Goal: Navigation & Orientation: Find specific page/section

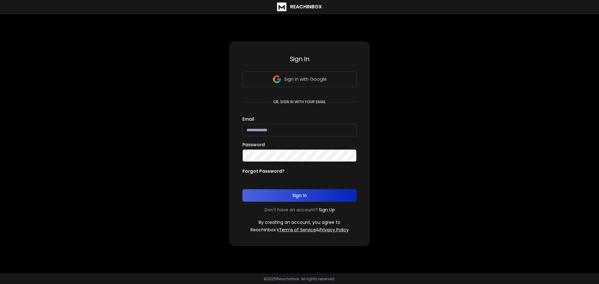
type input "**********"
click at [350, 156] on icon at bounding box center [349, 156] width 6 height 6
click at [311, 198] on button "Sign In" at bounding box center [299, 195] width 114 height 12
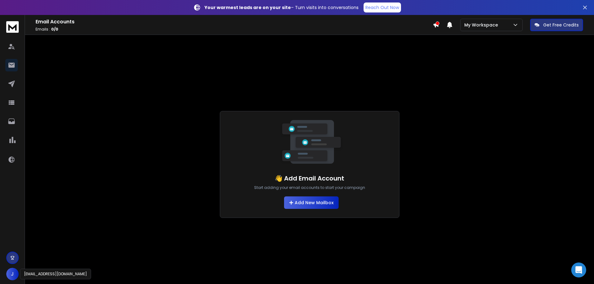
click at [14, 274] on span "J" at bounding box center [12, 274] width 12 height 12
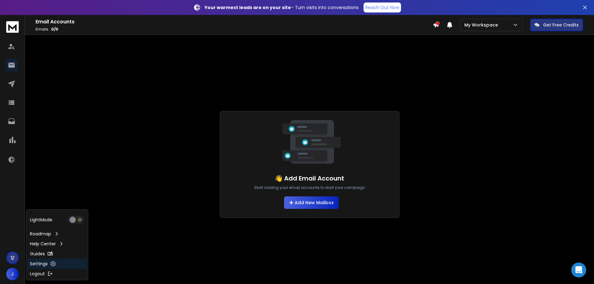
click at [45, 264] on p "Settings" at bounding box center [39, 264] width 18 height 6
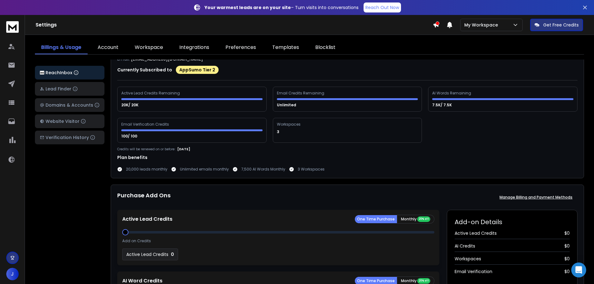
scroll to position [94, 0]
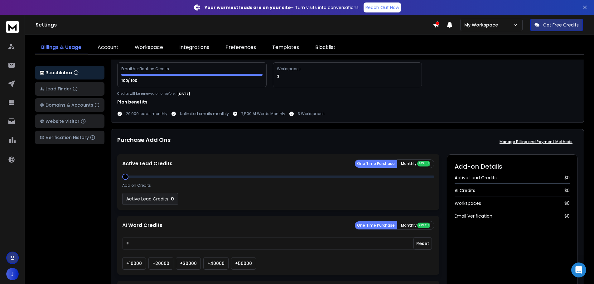
click at [155, 175] on div "Add on Credits Active Lead Credits 0" at bounding box center [278, 188] width 312 height 33
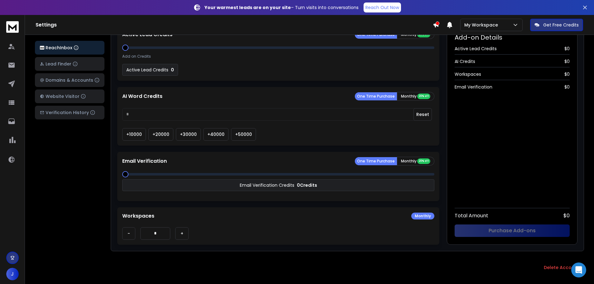
scroll to position [26, 0]
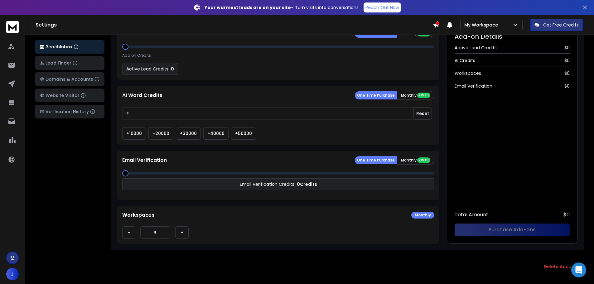
click at [163, 172] on span at bounding box center [278, 173] width 312 height 2
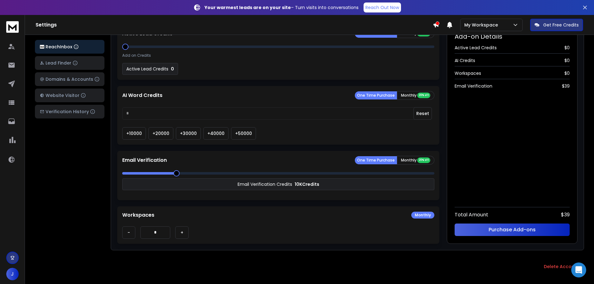
click at [149, 175] on span at bounding box center [148, 173] width 52 height 2
drag, startPoint x: 131, startPoint y: 176, endPoint x: 123, endPoint y: 176, distance: 7.5
click at [130, 176] on div "Email Verification Credits 10K Credits" at bounding box center [278, 181] width 312 height 18
click at [119, 175] on div "Email Verification One Time Purchase Monthly 20% off Email Verification Credits…" at bounding box center [278, 175] width 322 height 49
click at [119, 174] on div "Email Verification One Time Purchase Monthly 20% off Email Verification Credits…" at bounding box center [278, 175] width 322 height 49
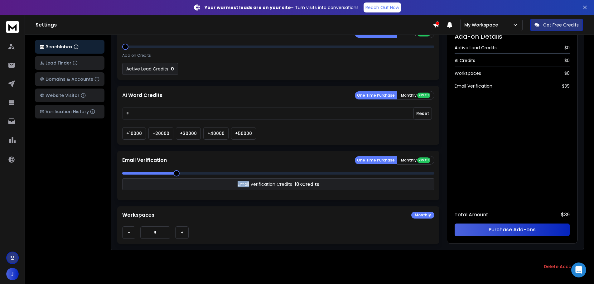
click at [115, 173] on div at bounding box center [115, 173] width 0 height 0
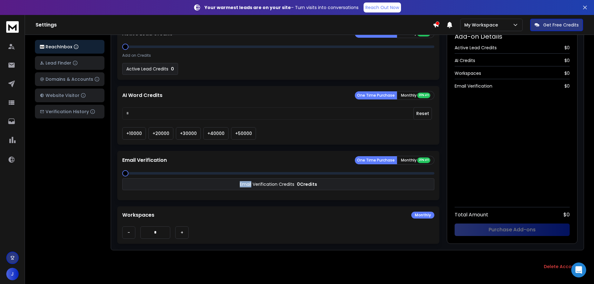
click at [122, 171] on span at bounding box center [125, 173] width 6 height 6
click at [74, 180] on div "ReachInbox Lead Finder Domains & Accounts Website Visitor Verification History …" at bounding box center [309, 153] width 549 height 239
click at [278, 224] on div "- * +" at bounding box center [278, 231] width 312 height 16
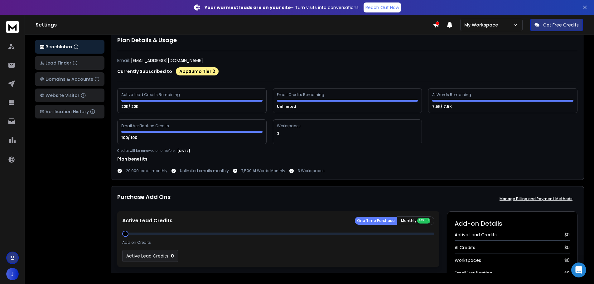
scroll to position [0, 0]
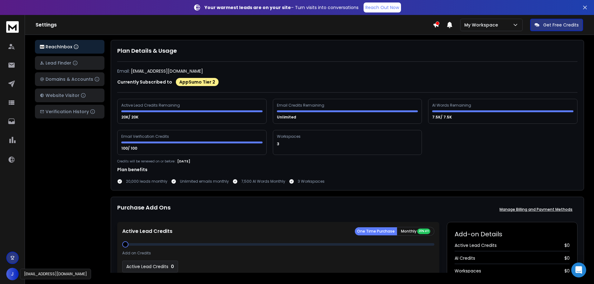
click at [13, 277] on span "J" at bounding box center [12, 274] width 12 height 12
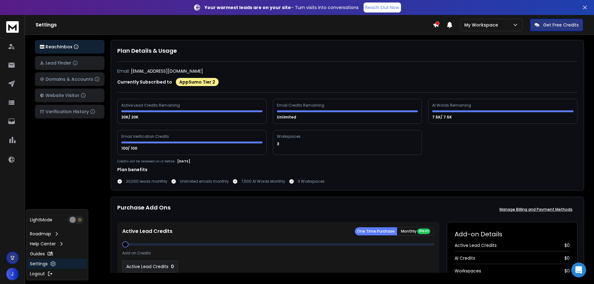
click at [50, 265] on div "Settings" at bounding box center [56, 264] width 59 height 10
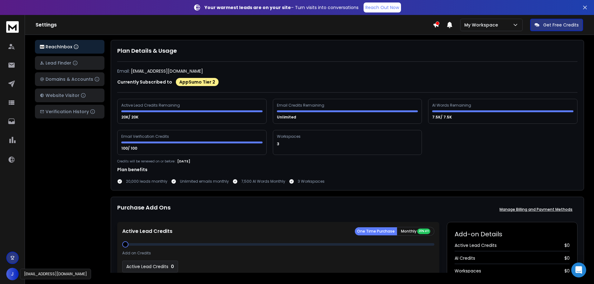
click at [12, 274] on span "J" at bounding box center [12, 274] width 12 height 12
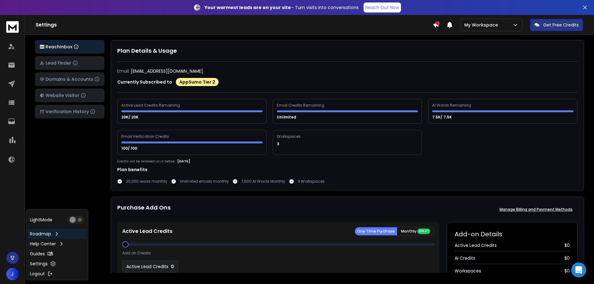
click at [64, 165] on div "ReachInbox Lead Finder Domains & Accounts Website Visitor Verification History …" at bounding box center [309, 153] width 549 height 239
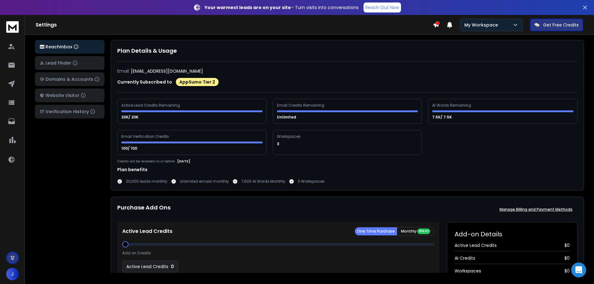
click at [516, 23] on icon "button" at bounding box center [516, 25] width 6 height 6
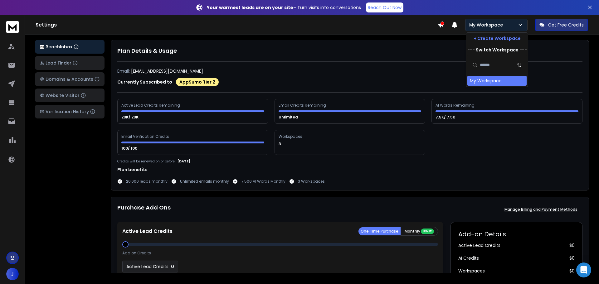
click at [516, 23] on div "My Workspace" at bounding box center [496, 25] width 54 height 6
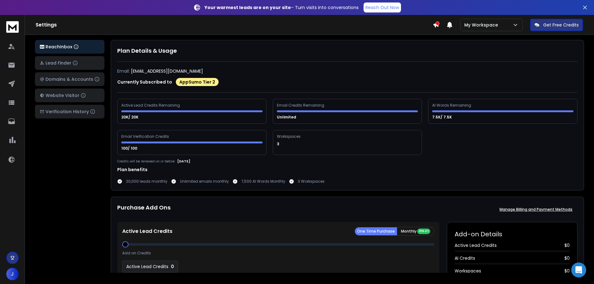
click at [586, 7] on icon at bounding box center [585, 8] width 6 height 6
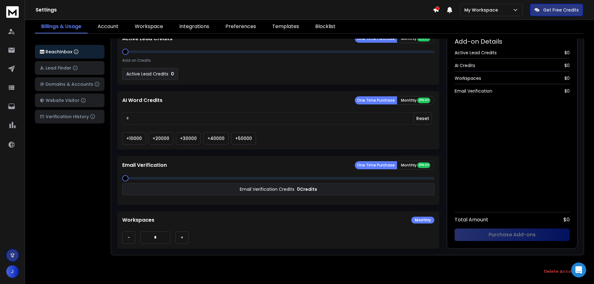
scroll to position [203, 0]
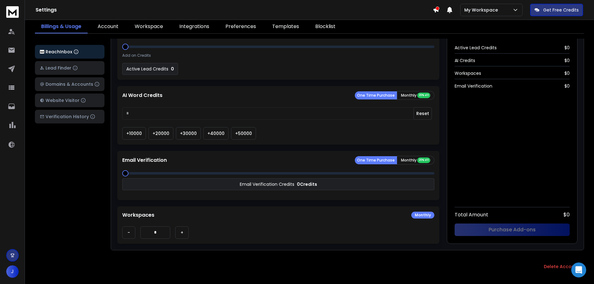
click at [109, 27] on link "Account" at bounding box center [107, 26] width 33 height 13
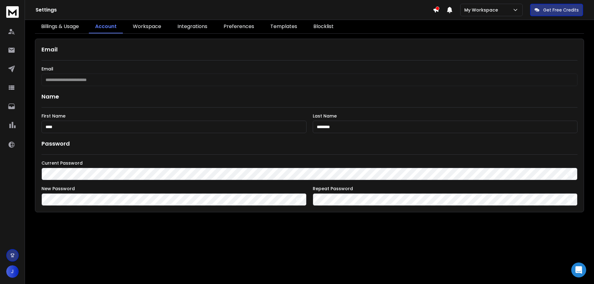
click at [137, 24] on link "Workspace" at bounding box center [147, 26] width 41 height 13
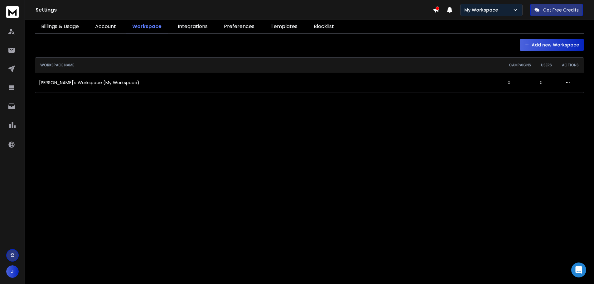
click at [513, 8] on div "My Workspace" at bounding box center [491, 10] width 54 height 6
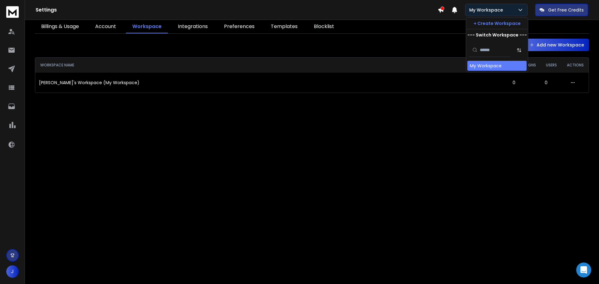
click at [513, 8] on div "My Workspace" at bounding box center [496, 10] width 54 height 6
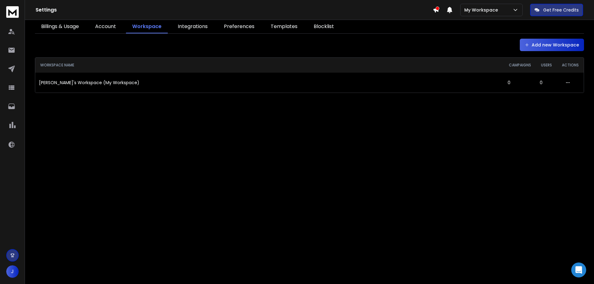
click at [187, 30] on link "Integrations" at bounding box center [193, 26] width 42 height 13
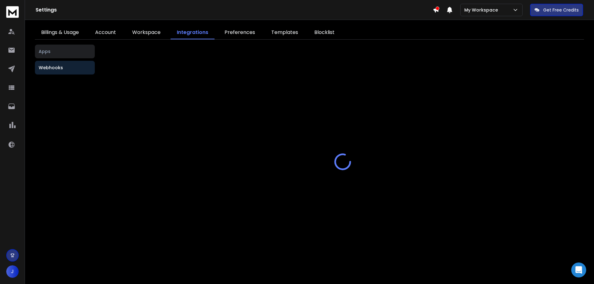
click at [55, 68] on button "Webhooks" at bounding box center [65, 68] width 60 height 14
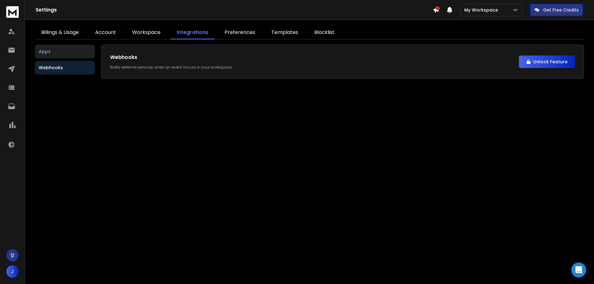
click at [56, 52] on button "Apps" at bounding box center [65, 52] width 60 height 14
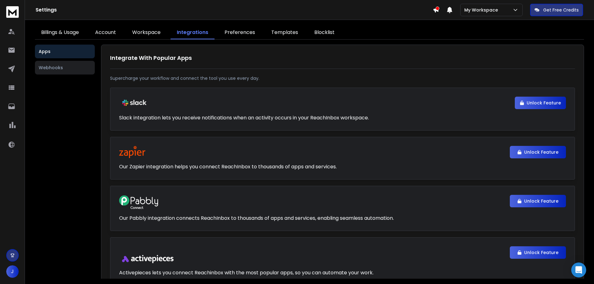
click at [235, 37] on link "Preferences" at bounding box center [239, 32] width 43 height 13
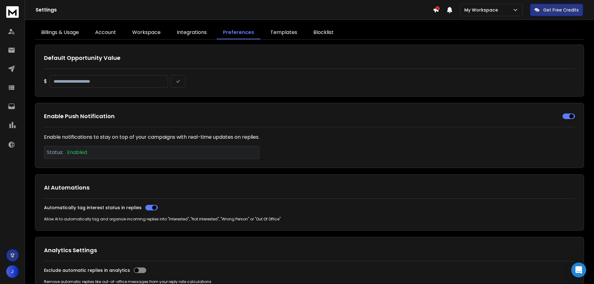
click at [289, 30] on link "Templates" at bounding box center [283, 32] width 39 height 13
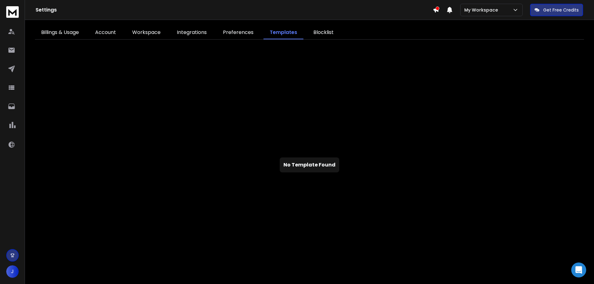
click at [237, 34] on link "Preferences" at bounding box center [238, 32] width 43 height 13
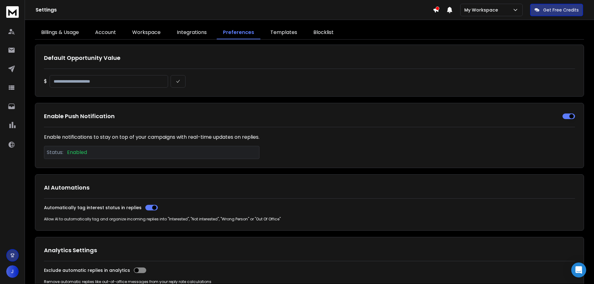
click at [188, 36] on link "Integrations" at bounding box center [192, 32] width 42 height 13
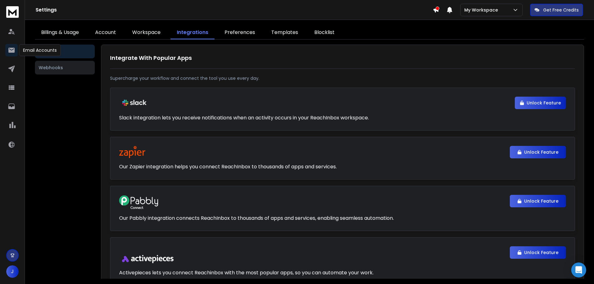
click at [12, 50] on icon at bounding box center [11, 49] width 7 height 7
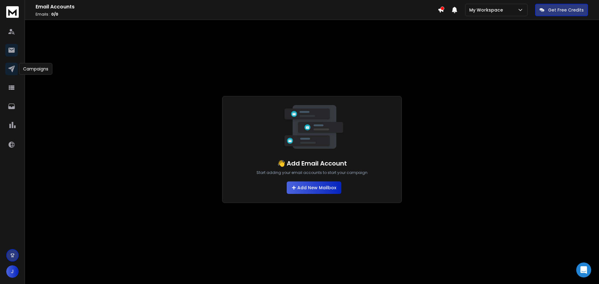
click at [10, 68] on icon at bounding box center [11, 69] width 7 height 7
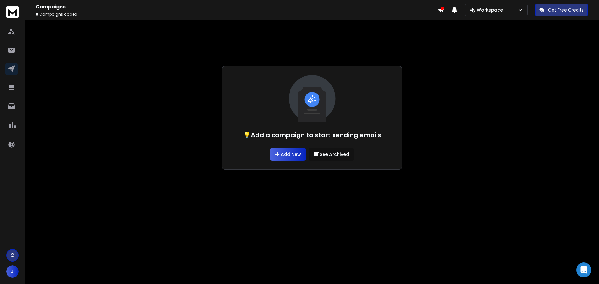
click at [208, 85] on div "💡Add a campaign to start sending emails Add New See Archived" at bounding box center [312, 118] width 554 height 104
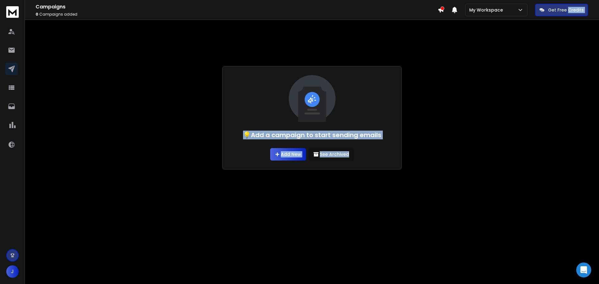
drag, startPoint x: 208, startPoint y: 85, endPoint x: 347, endPoint y: 154, distance: 154.7
click at [347, 154] on div "💡Add a campaign to start sending emails Add New See Archived" at bounding box center [312, 118] width 554 height 104
click at [443, 140] on div "💡Add a campaign to start sending emails Add New See Archived" at bounding box center [312, 118] width 554 height 104
drag, startPoint x: 212, startPoint y: 140, endPoint x: 359, endPoint y: 158, distance: 148.0
click at [359, 158] on div "💡Add a campaign to start sending emails Add New See Archived" at bounding box center [312, 118] width 554 height 104
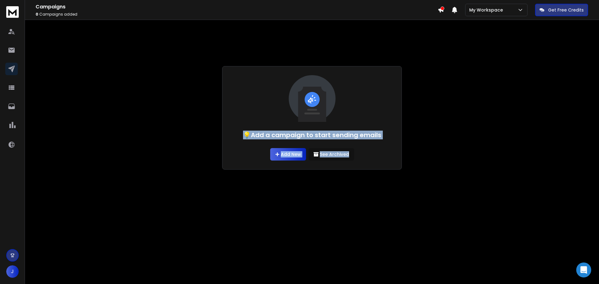
click at [429, 149] on div "💡Add a campaign to start sending emails Add New See Archived" at bounding box center [312, 118] width 554 height 104
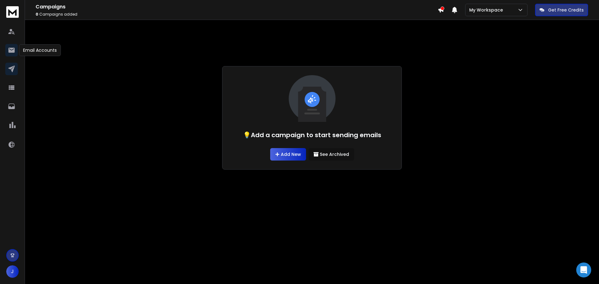
click at [16, 50] on link at bounding box center [11, 50] width 12 height 12
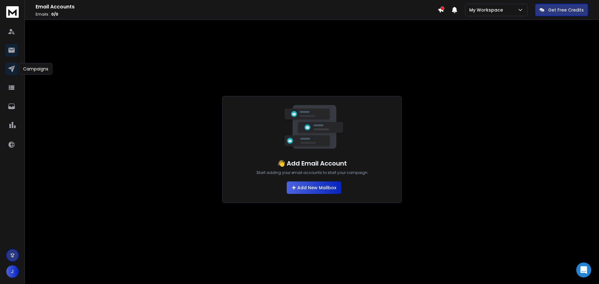
click at [14, 71] on icon at bounding box center [11, 68] width 7 height 7
